Goal: Navigation & Orientation: Understand site structure

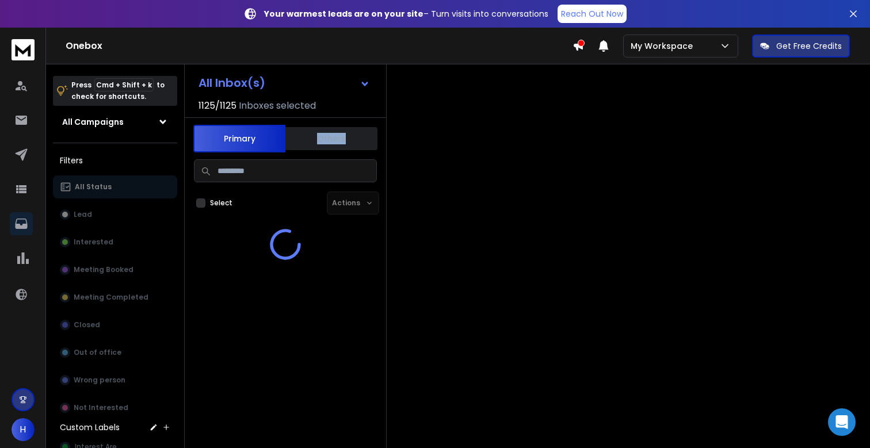
click at [251, 145] on button "Primary" at bounding box center [239, 139] width 92 height 28
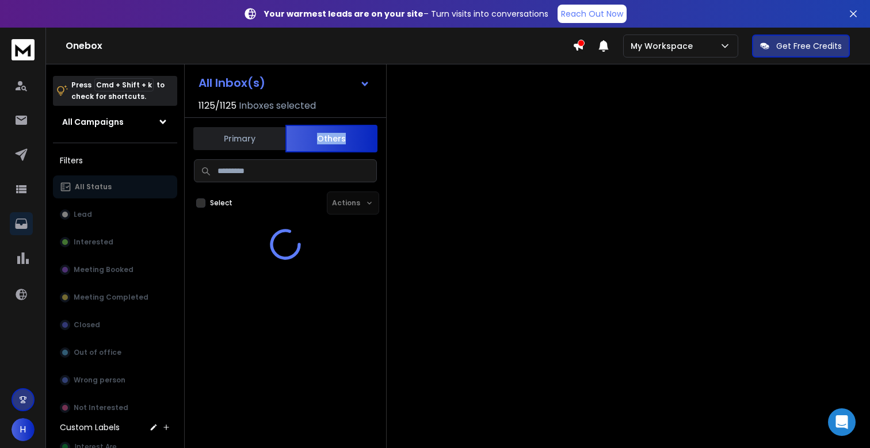
click at [303, 144] on button "Others" at bounding box center [331, 139] width 92 height 28
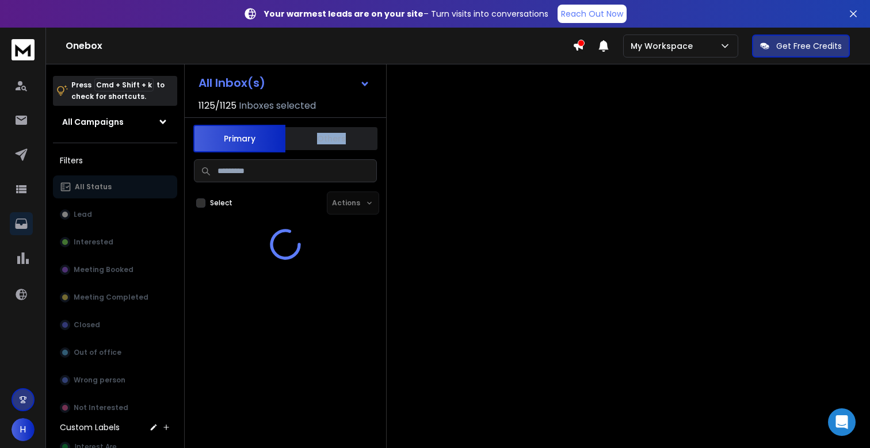
click at [253, 144] on button "Primary" at bounding box center [239, 139] width 92 height 28
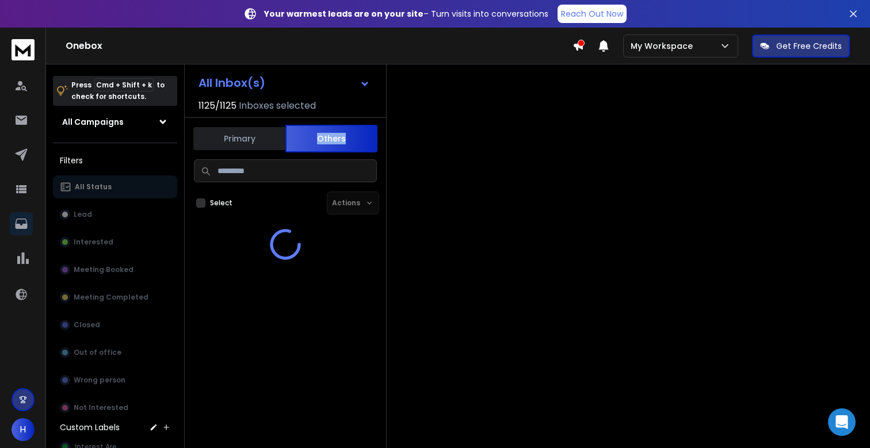
click at [348, 148] on button "Others" at bounding box center [331, 139] width 92 height 28
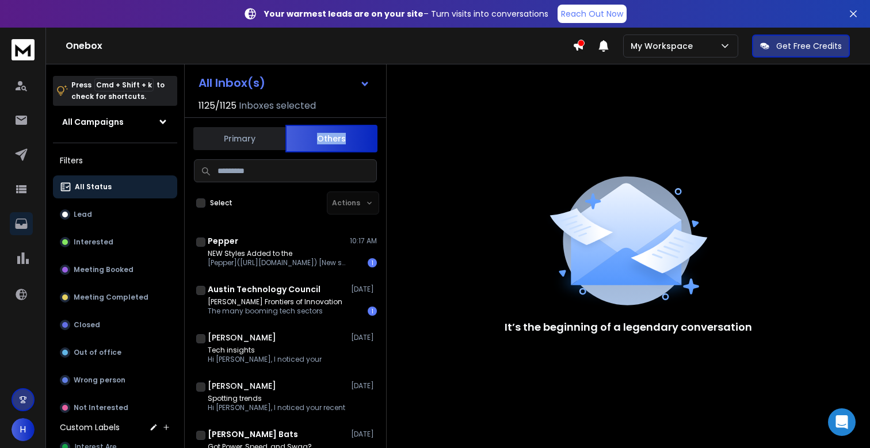
click at [227, 148] on button "Primary" at bounding box center [239, 138] width 92 height 25
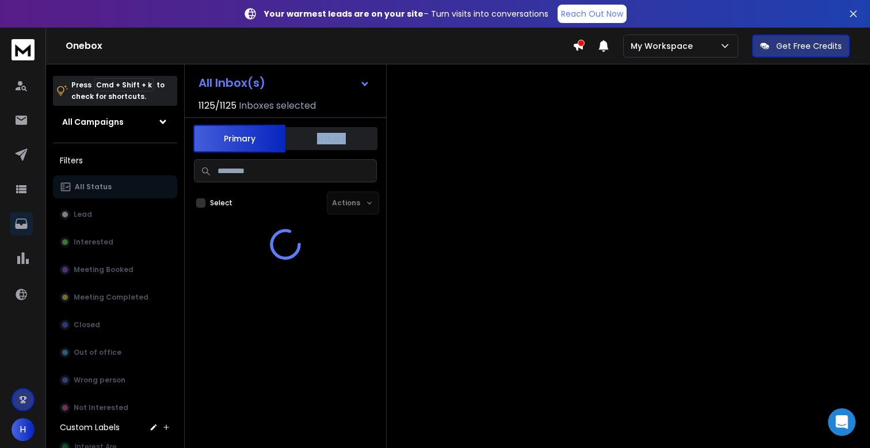
click at [228, 143] on button "Primary" at bounding box center [239, 139] width 92 height 28
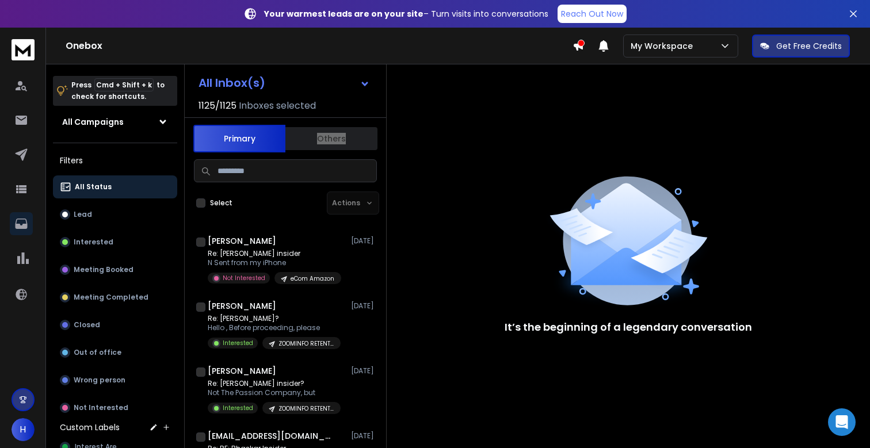
click at [306, 128] on button "Others" at bounding box center [331, 138] width 92 height 25
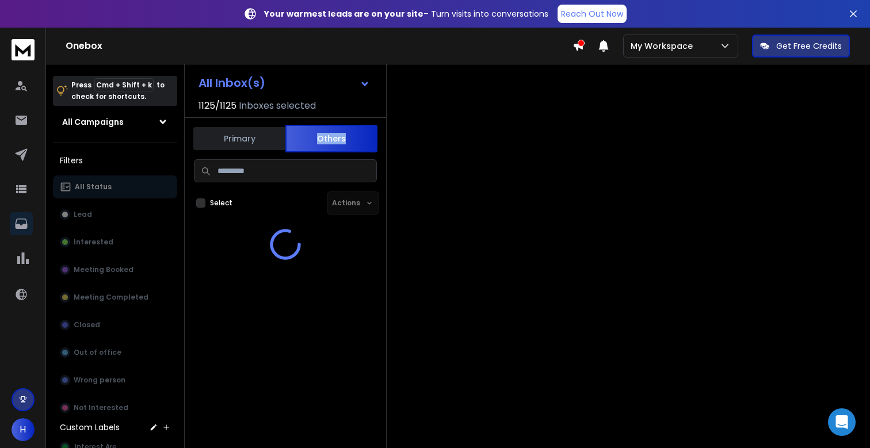
click at [306, 128] on button "Others" at bounding box center [331, 139] width 92 height 28
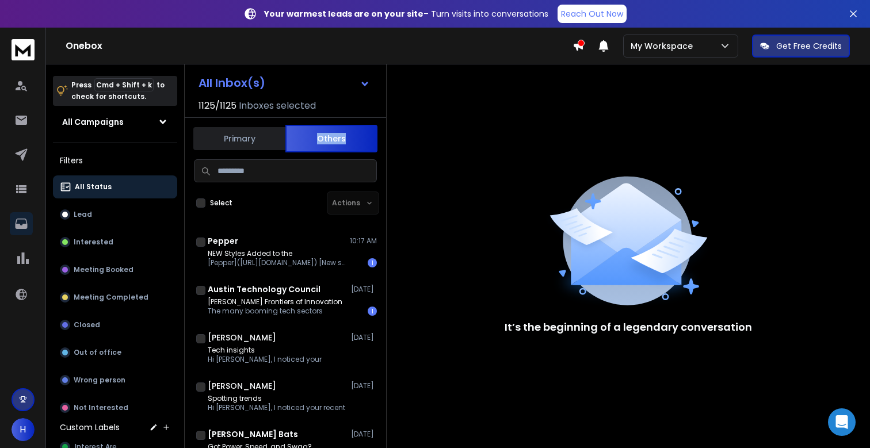
click at [237, 138] on button "Primary" at bounding box center [239, 138] width 92 height 25
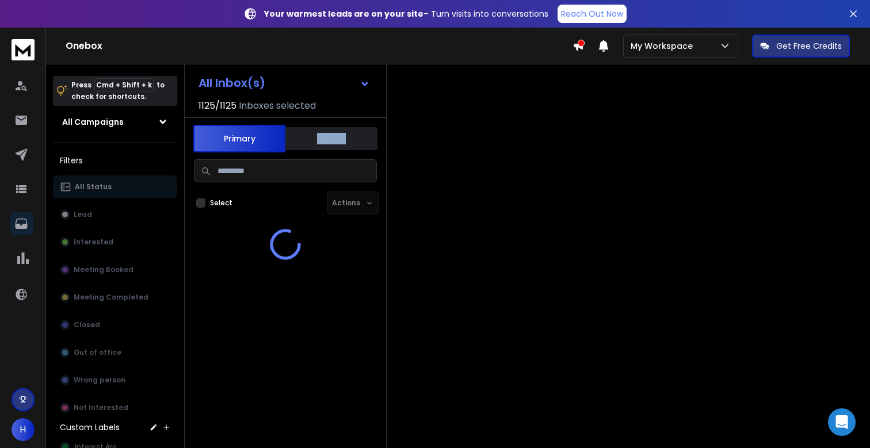
click at [237, 138] on button "Primary" at bounding box center [239, 139] width 92 height 28
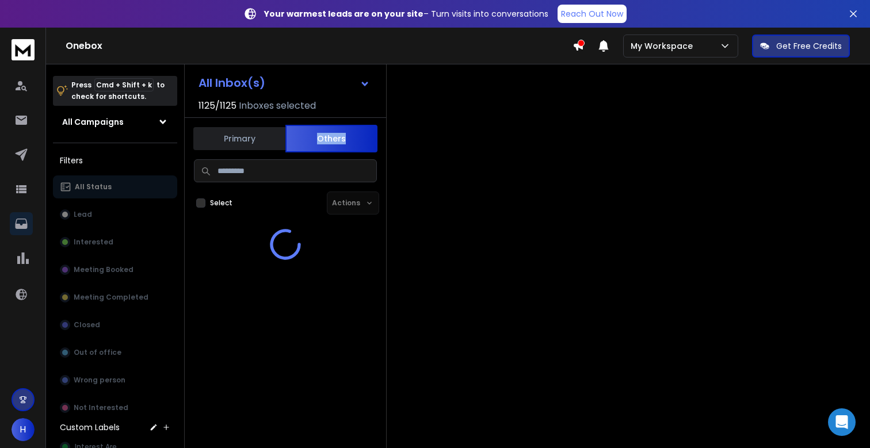
click at [349, 142] on button "Others" at bounding box center [331, 139] width 92 height 28
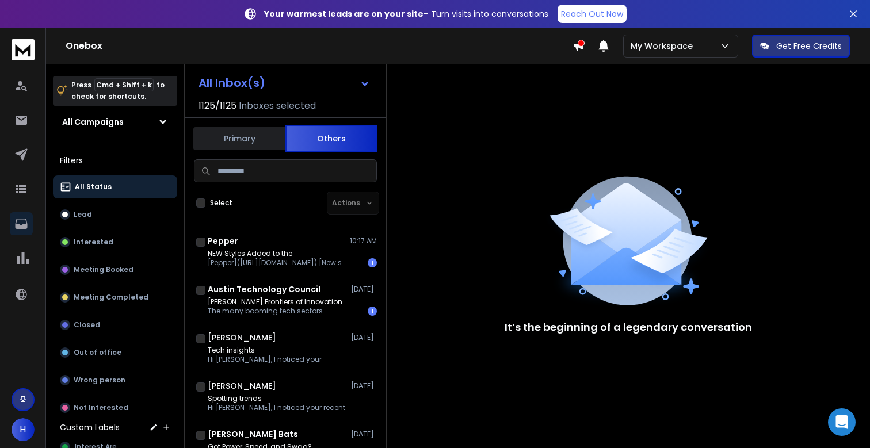
click at [465, 144] on div "It’s the beginning of a legendary conversation" at bounding box center [628, 254] width 483 height 381
click at [254, 133] on button "Primary" at bounding box center [239, 138] width 92 height 25
